Goal: Task Accomplishment & Management: Manage account settings

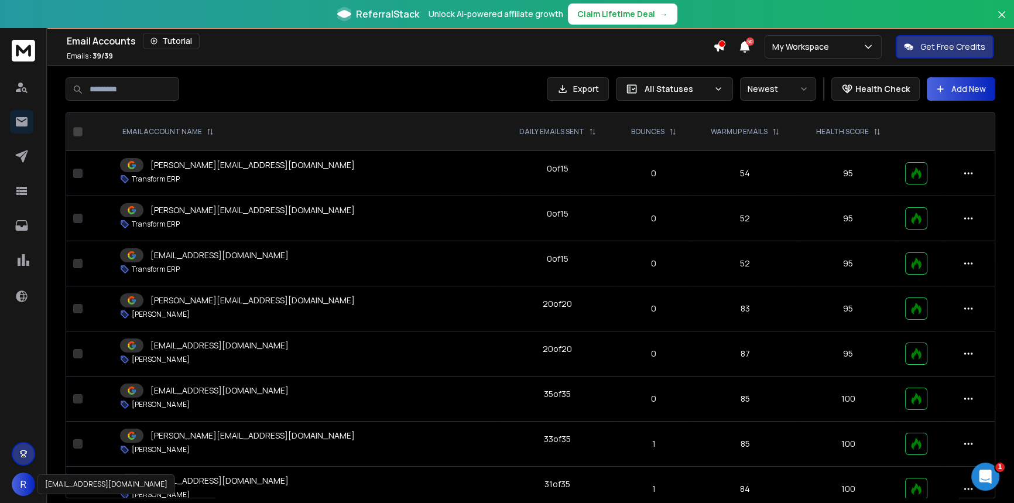
click at [13, 486] on span "R" at bounding box center [23, 483] width 23 height 23
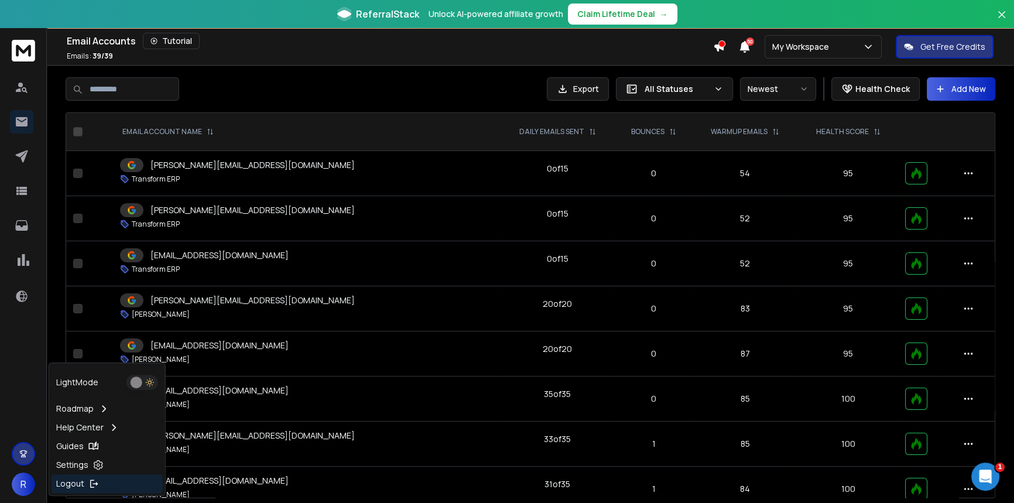
click at [77, 482] on p "Logout" at bounding box center [70, 484] width 28 height 12
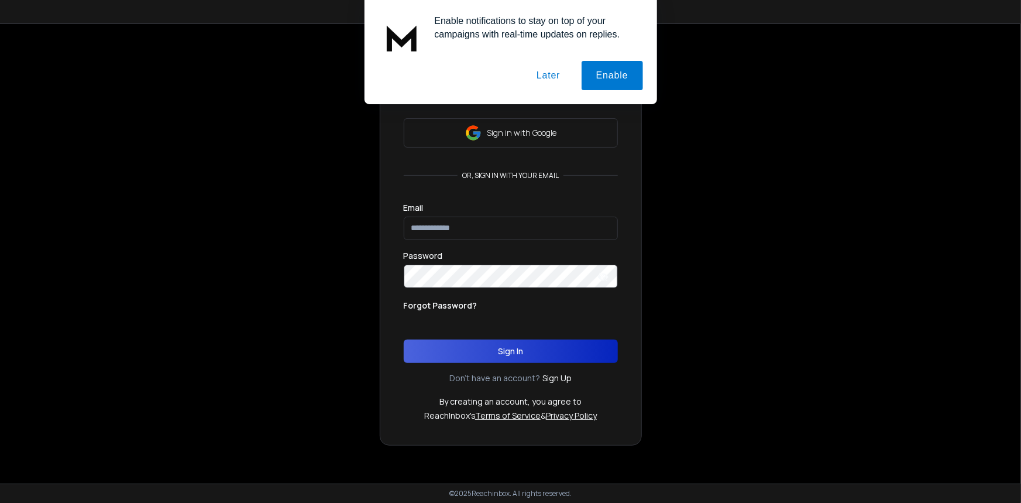
type input "**********"
click at [466, 342] on button "Sign In" at bounding box center [511, 350] width 214 height 23
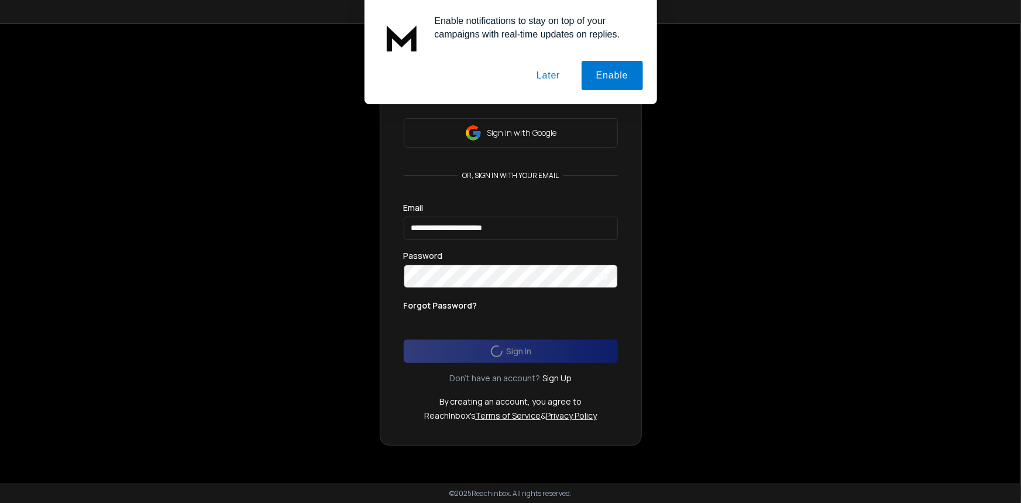
click at [539, 74] on button "Later" at bounding box center [548, 75] width 53 height 29
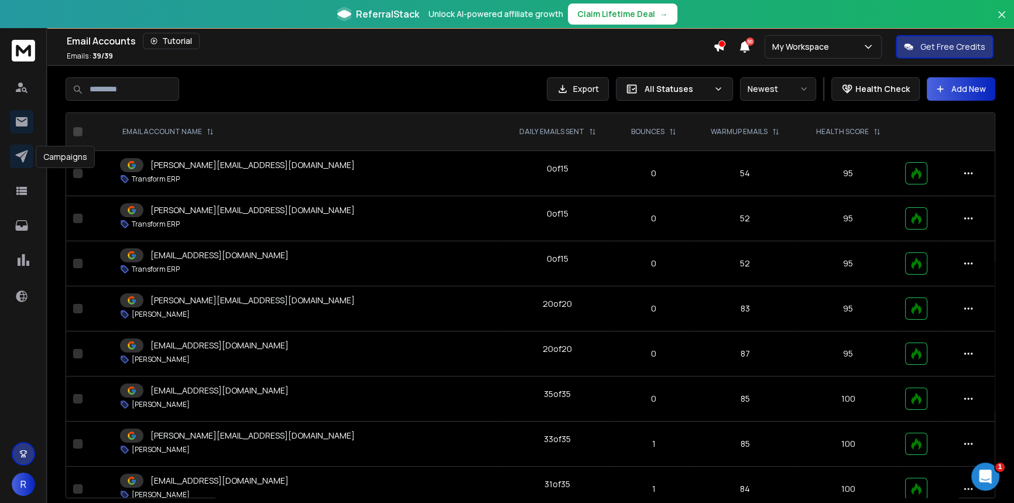
click at [23, 156] on icon at bounding box center [21, 156] width 12 height 12
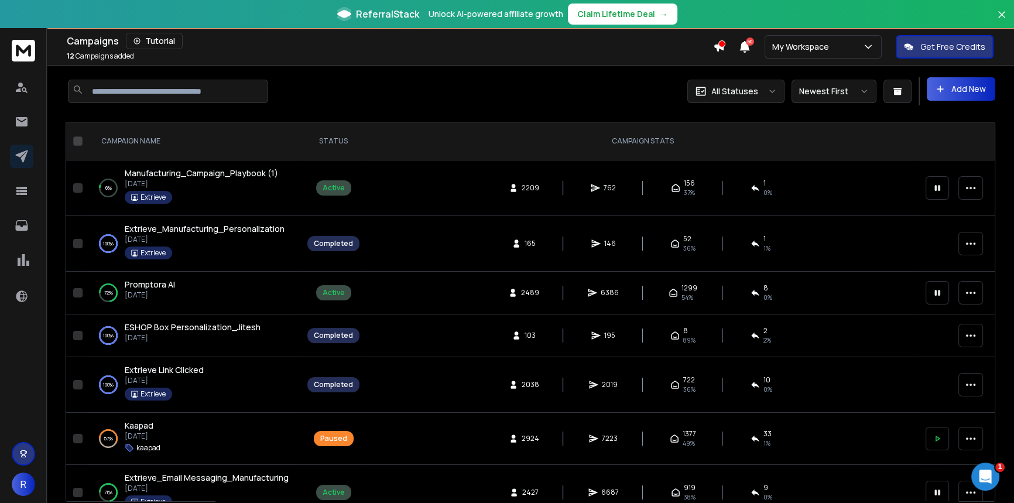
click at [219, 178] on link "Manufacturing_Campaign_Playbook (1)" at bounding box center [201, 173] width 153 height 12
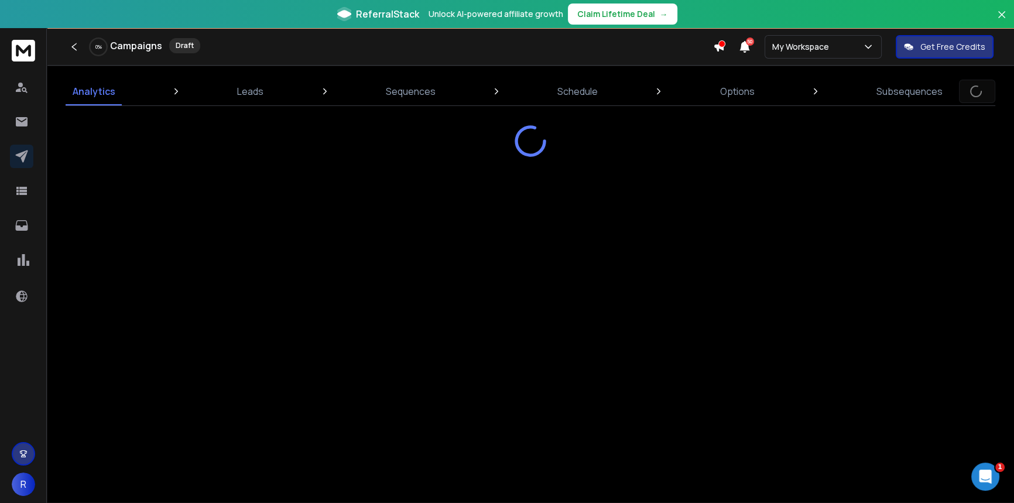
click at [272, 91] on div "Analytics Leads Sequences Schedule Options Subsequences" at bounding box center [508, 91] width 884 height 28
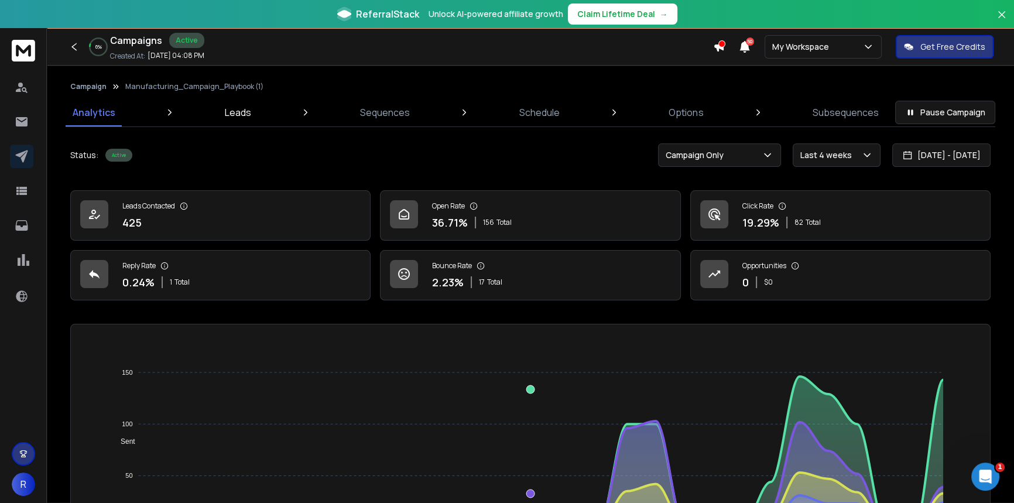
click at [240, 114] on p "Leads" at bounding box center [238, 112] width 26 height 14
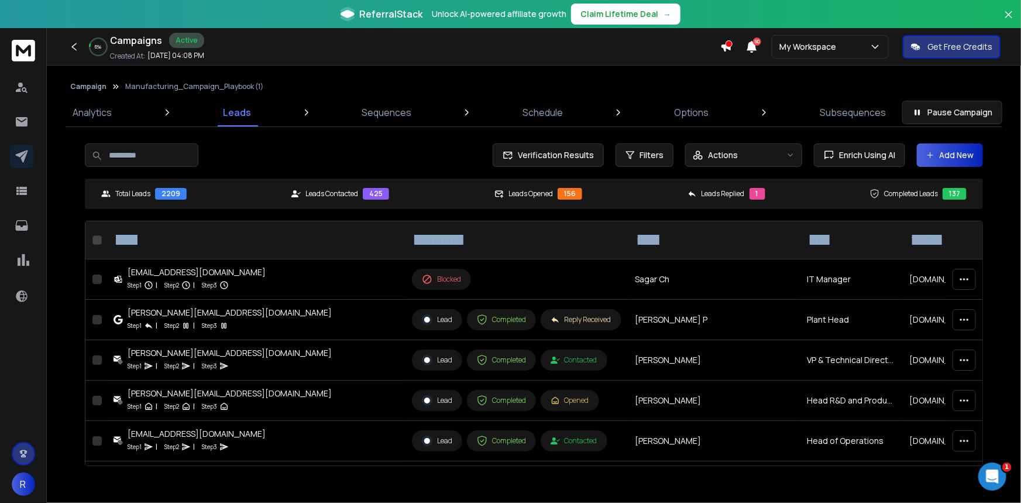
drag, startPoint x: 1014, startPoint y: 226, endPoint x: 1021, endPoint y: 185, distance: 41.6
click at [1013, 185] on div "Campaign Manufacturing_Campaign_Playbook (1) Analytics Leads Sequences Schedule…" at bounding box center [534, 268] width 974 height 405
click at [693, 114] on p "Options" at bounding box center [691, 112] width 35 height 14
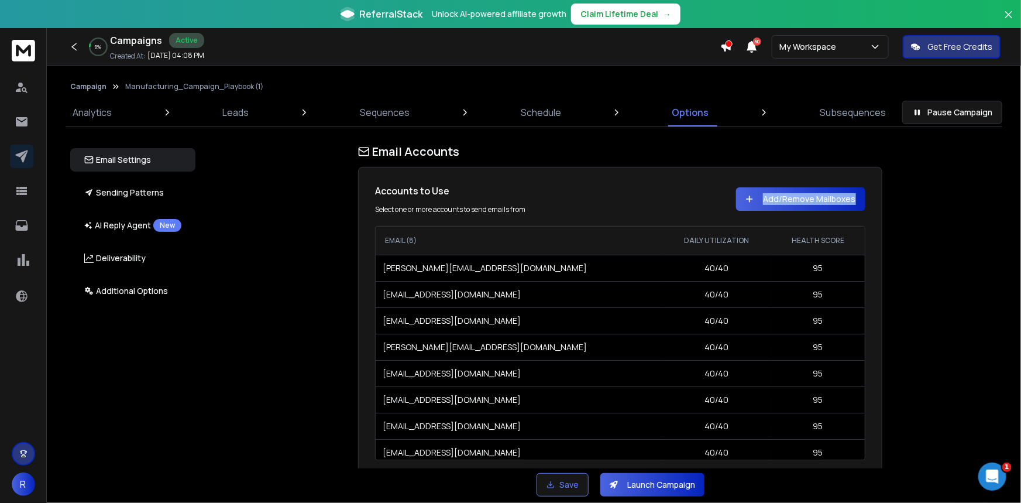
drag, startPoint x: 939, startPoint y: 288, endPoint x: 971, endPoint y: 183, distance: 110.1
click at [977, 167] on div "Email Accounts Accounts to Use Select one or more accounts to send emails from …" at bounding box center [627, 305] width 826 height 325
click at [935, 252] on div "Email Accounts Accounts to Use Select one or more accounts to send emails from …" at bounding box center [627, 305] width 826 height 325
drag, startPoint x: 905, startPoint y: 276, endPoint x: 891, endPoint y: 385, distance: 110.4
click at [891, 385] on div "Email Accounts Accounts to Use Select one or more accounts to send emails from …" at bounding box center [627, 305] width 826 height 325
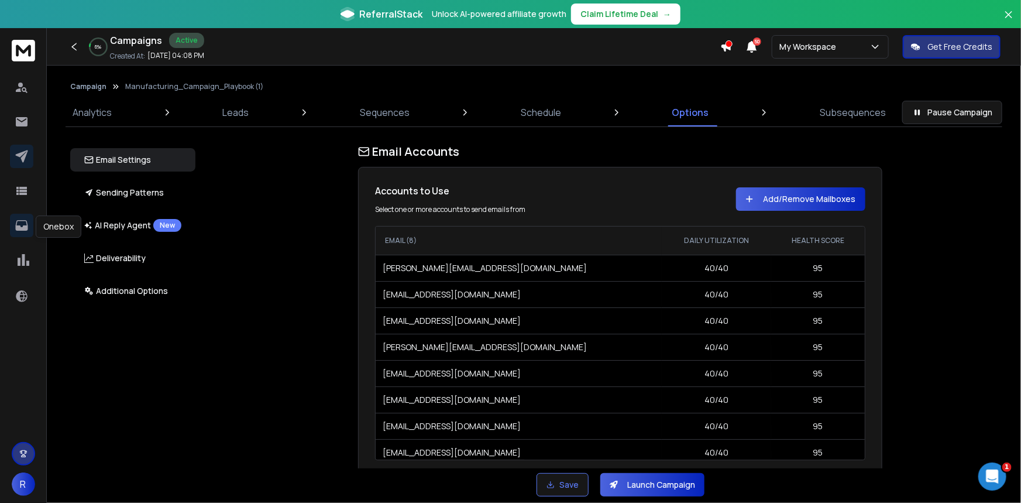
click at [22, 229] on icon at bounding box center [21, 225] width 12 height 11
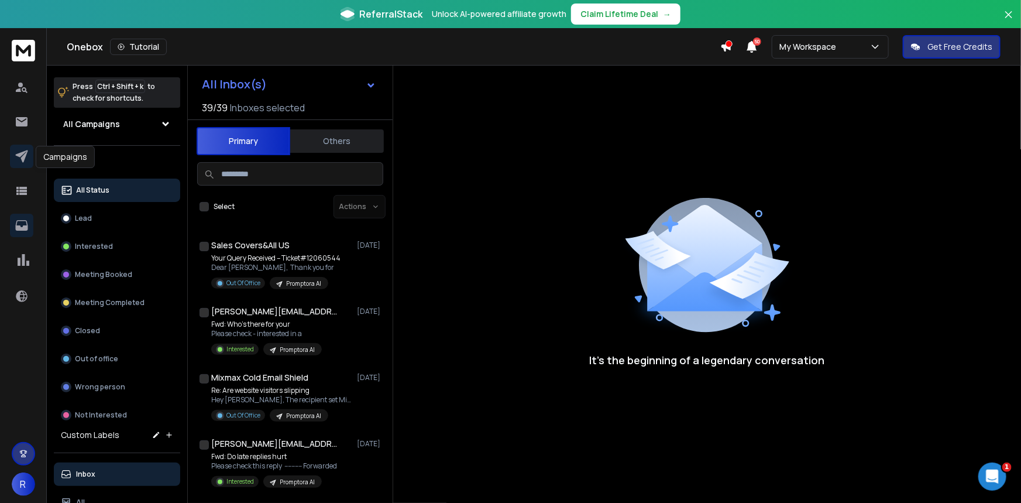
click at [19, 154] on icon at bounding box center [21, 156] width 12 height 12
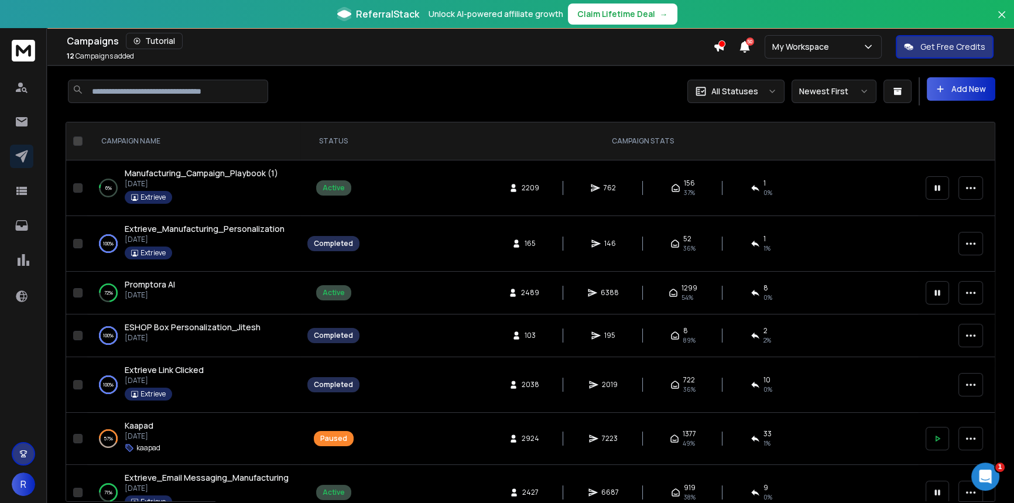
click at [20, 141] on div at bounding box center [23, 193] width 27 height 236
click at [22, 149] on link at bounding box center [21, 156] width 23 height 23
